Goal: Information Seeking & Learning: Find contact information

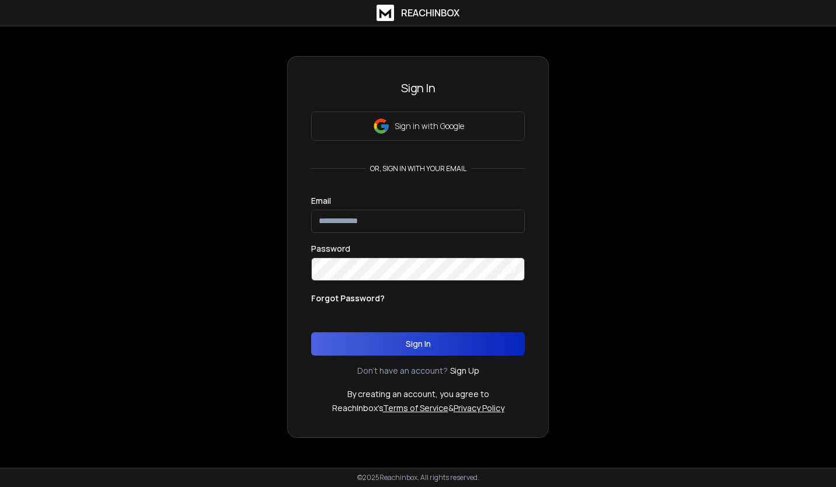
click at [460, 78] on button "Later" at bounding box center [455, 75] width 53 height 29
click at [439, 128] on p "Sign in with Google" at bounding box center [429, 126] width 69 height 12
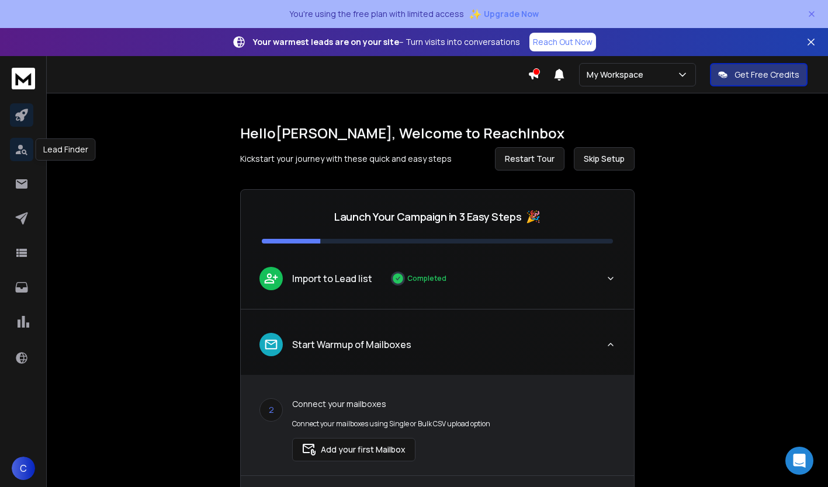
click at [20, 148] on circle at bounding box center [20, 147] width 5 height 5
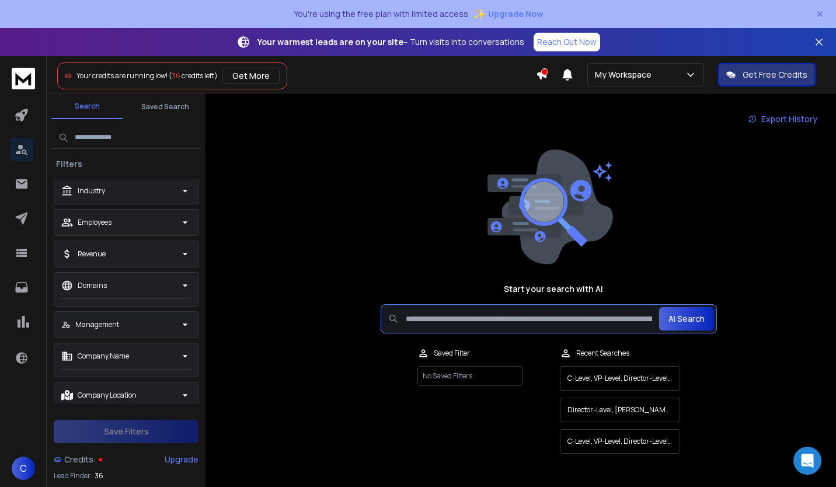
scroll to position [124, 0]
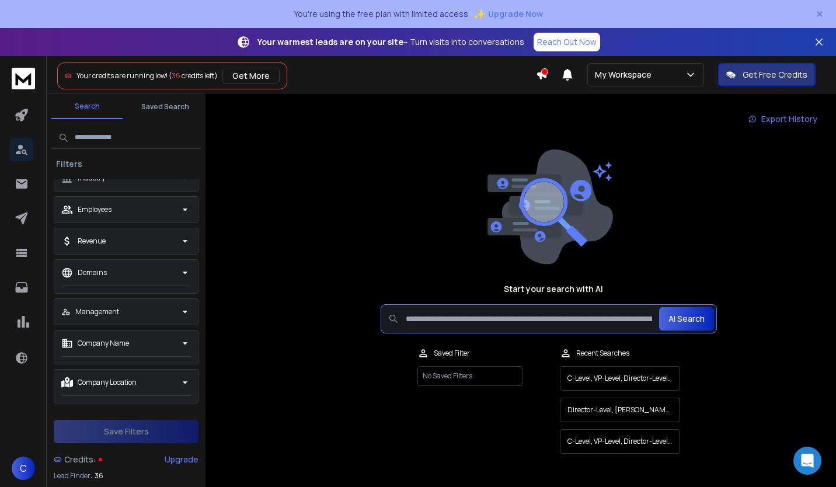
click at [113, 346] on p "Company Name" at bounding box center [103, 343] width 51 height 9
type input "**********"
drag, startPoint x: 198, startPoint y: 289, endPoint x: 192, endPoint y: 339, distance: 50.6
click at [192, 339] on div "**********" at bounding box center [126, 269] width 159 height 292
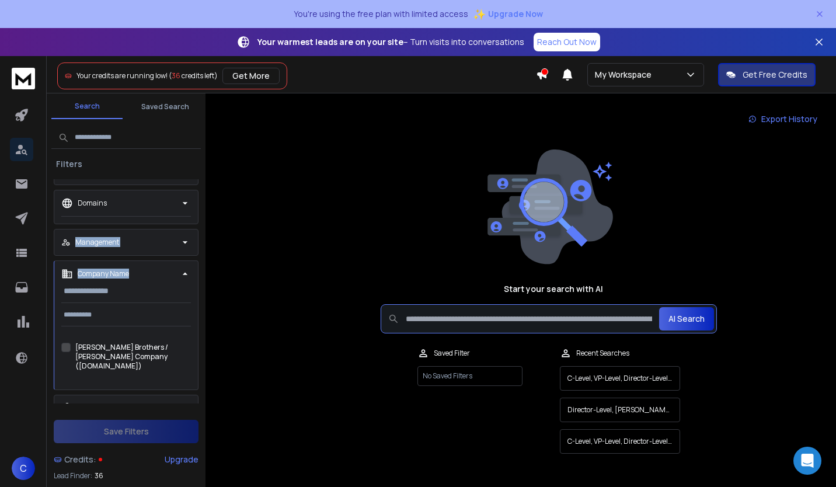
scroll to position [195, 0]
click at [67, 343] on \(lipmanbrothers\ "Lipman Brothers / R.S. Lipman Company (lipmanbrothers.com)" at bounding box center [65, 346] width 9 height 9
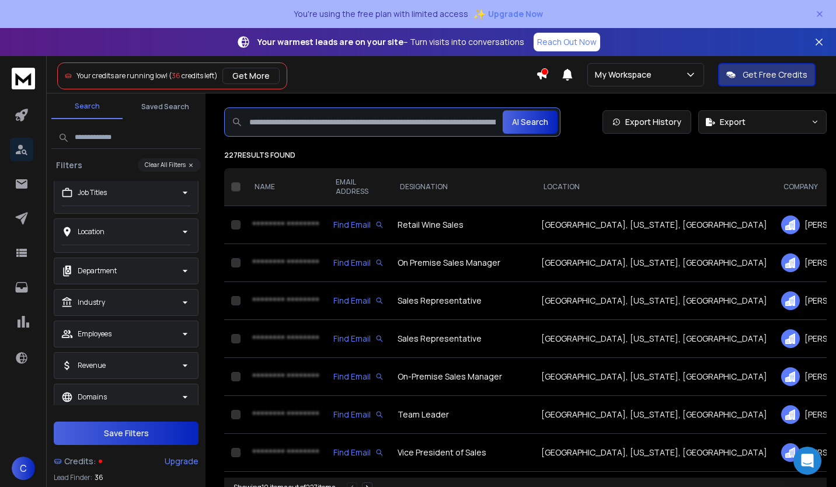
scroll to position [0, 0]
click at [131, 197] on div "Job Titles" at bounding box center [126, 195] width 130 height 12
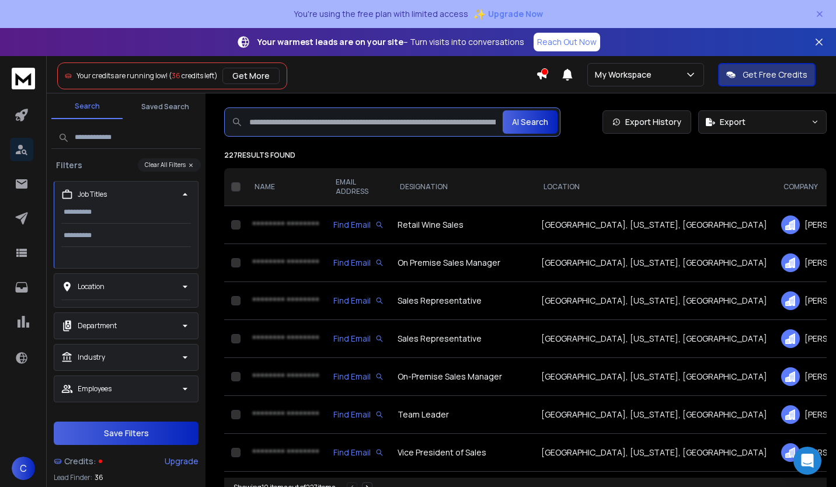
click at [178, 200] on input at bounding box center [126, 211] width 130 height 23
click at [179, 196] on icon at bounding box center [185, 195] width 12 height 12
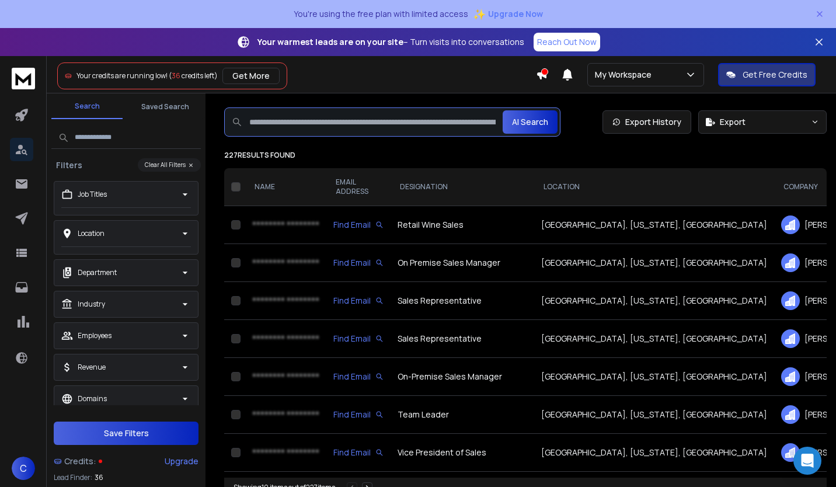
click at [100, 270] on p "Department" at bounding box center [97, 272] width 39 height 9
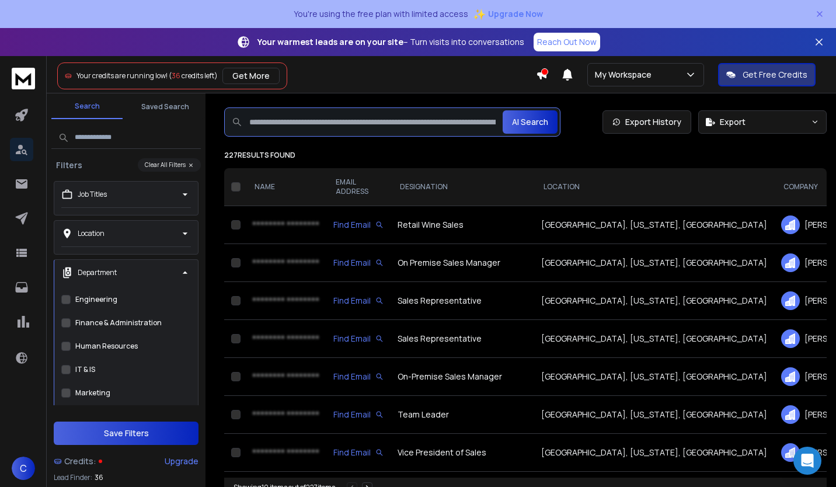
click at [154, 270] on div "Department" at bounding box center [126, 273] width 130 height 12
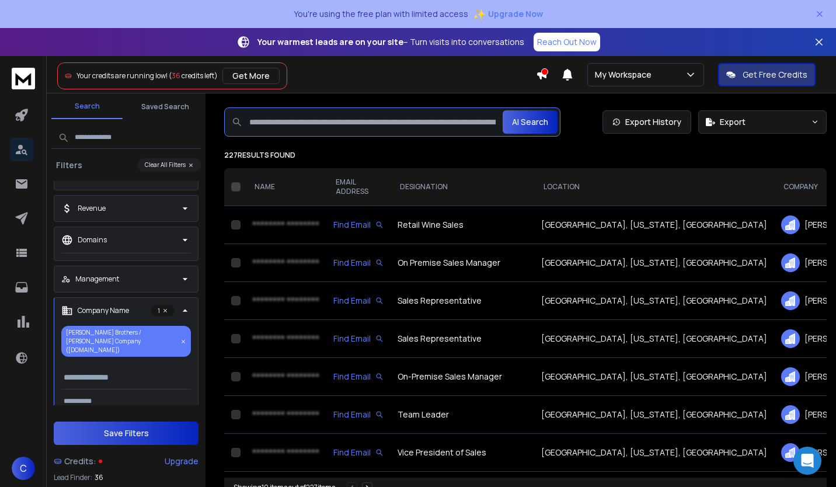
scroll to position [165, 0]
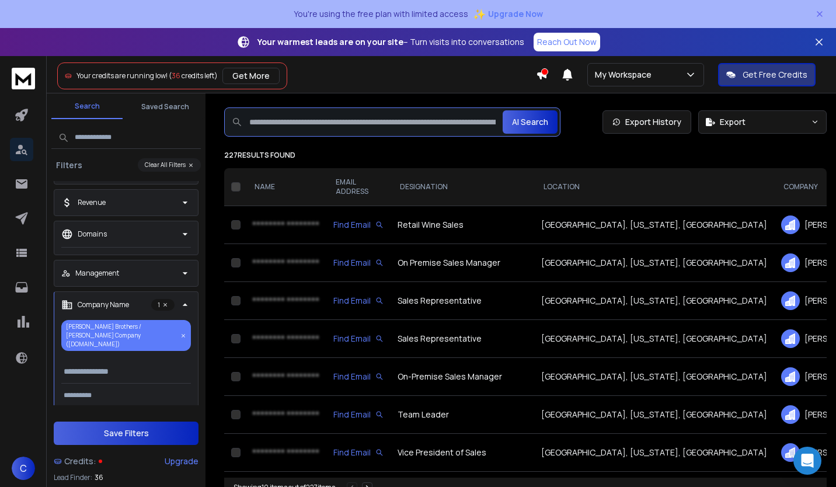
click at [179, 277] on icon at bounding box center [185, 273] width 12 height 12
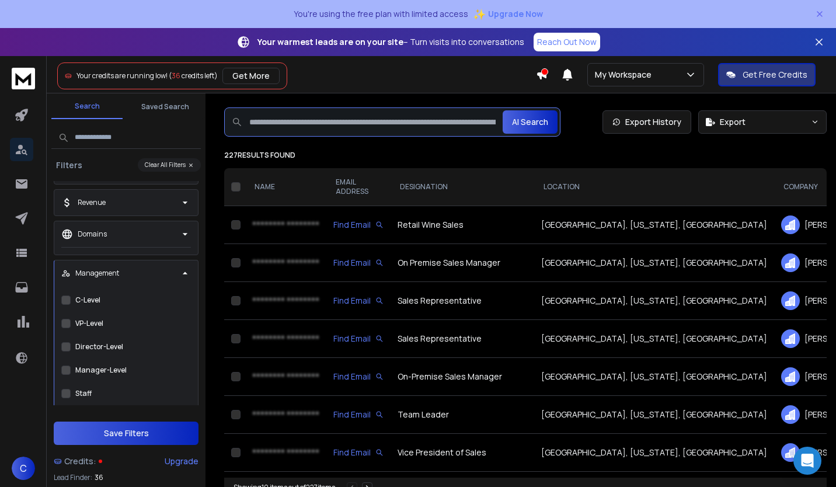
click at [67, 301] on button "C-Level" at bounding box center [65, 300] width 9 height 9
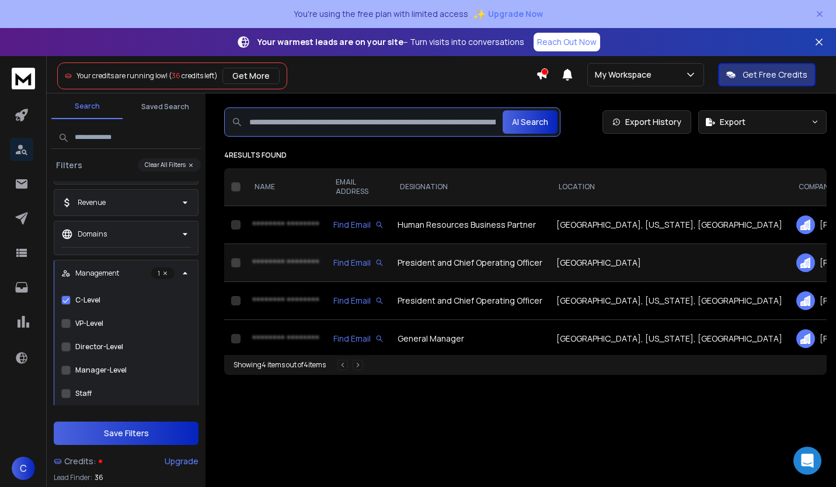
click at [345, 270] on td "Find Email" at bounding box center [358, 263] width 64 height 38
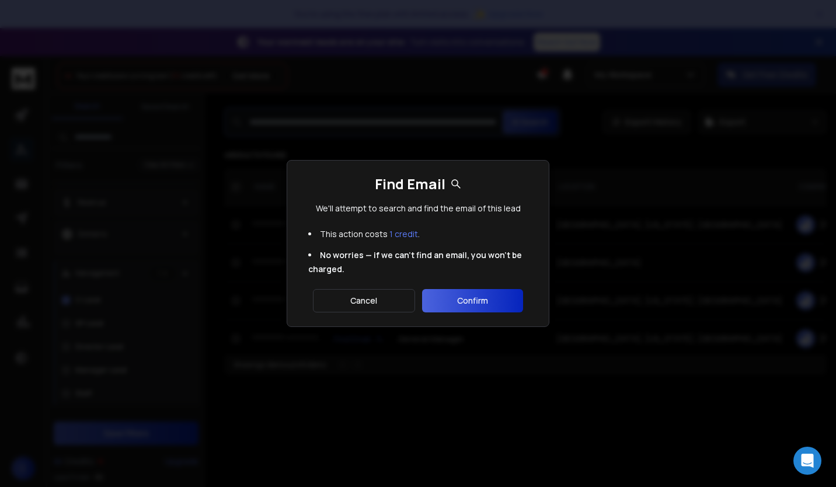
click at [464, 286] on div "Find Email We'll attempt to search and find the email of this lead This action …" at bounding box center [418, 244] width 262 height 166
click at [464, 287] on div "Find Email We'll attempt to search and find the email of this lead This action …" at bounding box center [418, 244] width 262 height 166
click at [466, 295] on button "Confirm" at bounding box center [472, 300] width 101 height 23
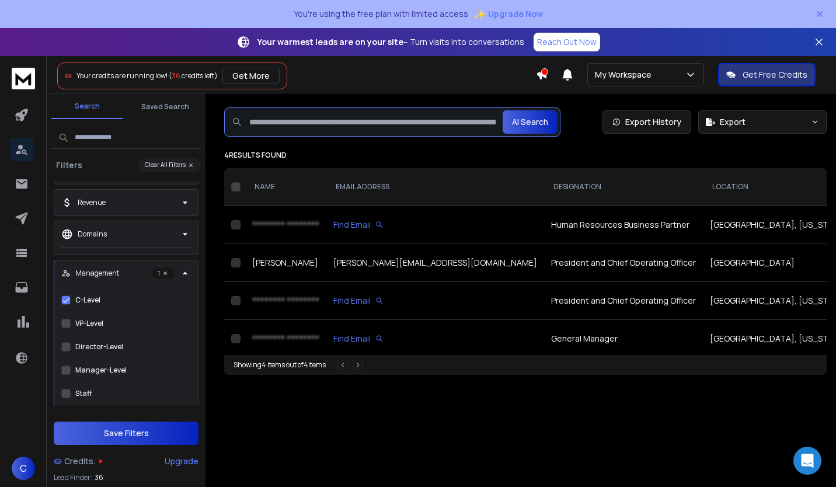
click at [67, 324] on button "VP-Level" at bounding box center [65, 323] width 9 height 9
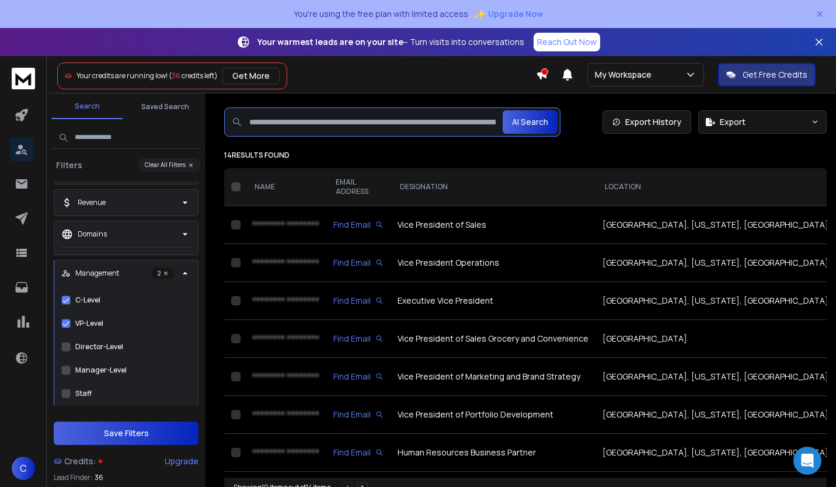
click at [65, 301] on button "C-Level" at bounding box center [65, 300] width 9 height 9
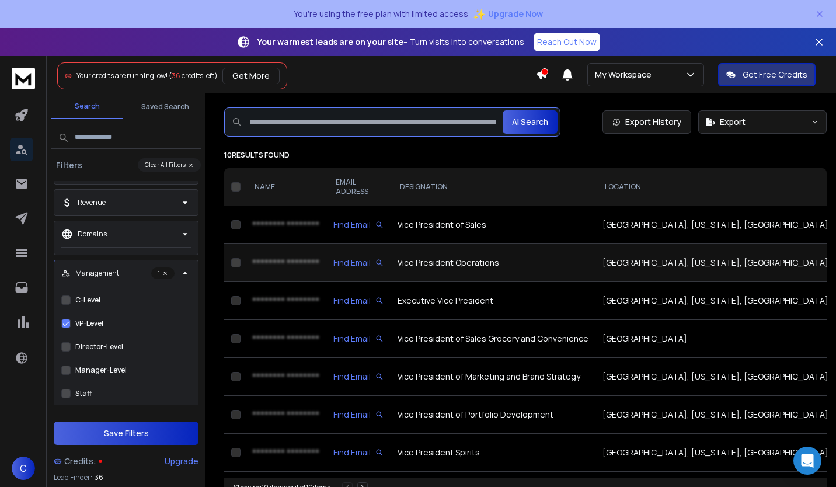
click at [345, 262] on div "Find Email" at bounding box center [358, 263] width 50 height 12
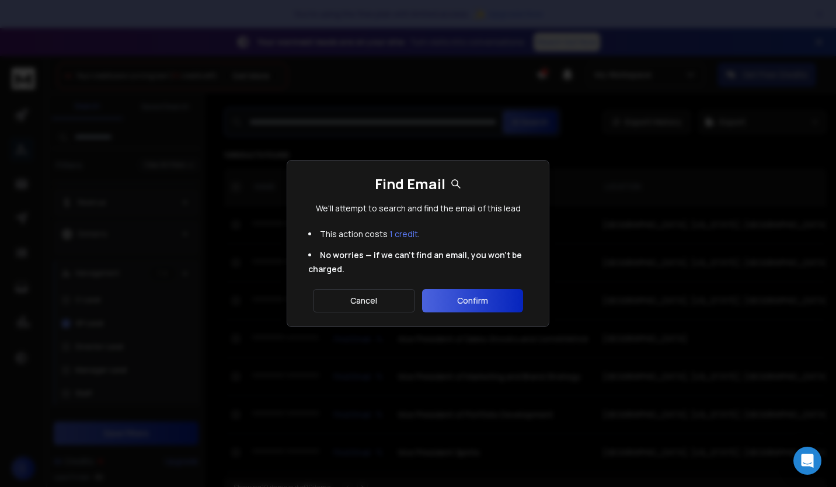
click at [460, 303] on button "Confirm" at bounding box center [472, 300] width 101 height 23
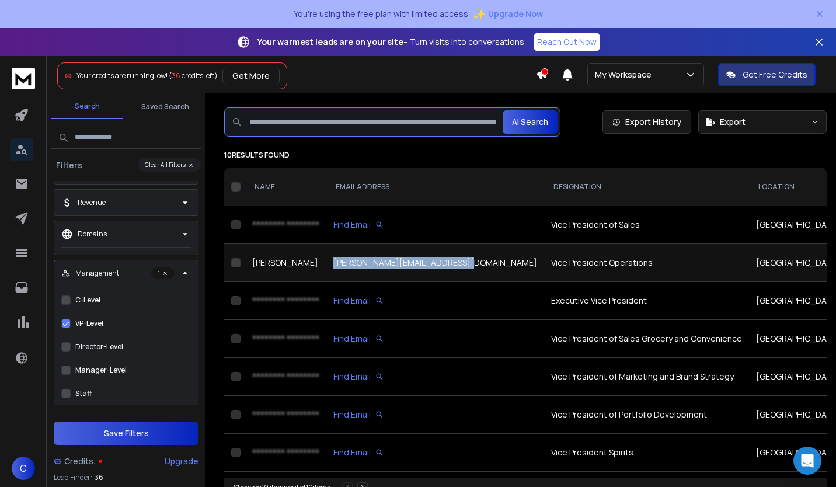
drag, startPoint x: 453, startPoint y: 265, endPoint x: 326, endPoint y: 261, distance: 126.2
click at [326, 261] on td "b.mcjilton@lipmanbrothers.com" at bounding box center [435, 263] width 218 height 38
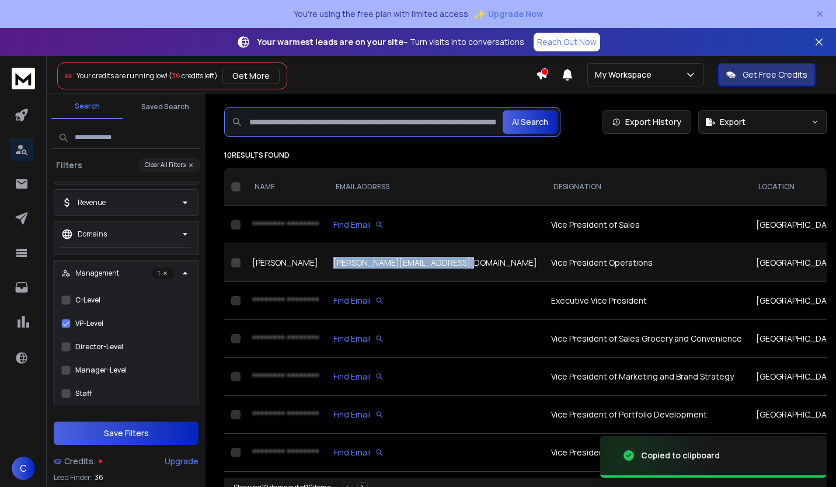
copy div "b.mcjilton@lipmanbrothers.com"
